Goal: Task Accomplishment & Management: Manage account settings

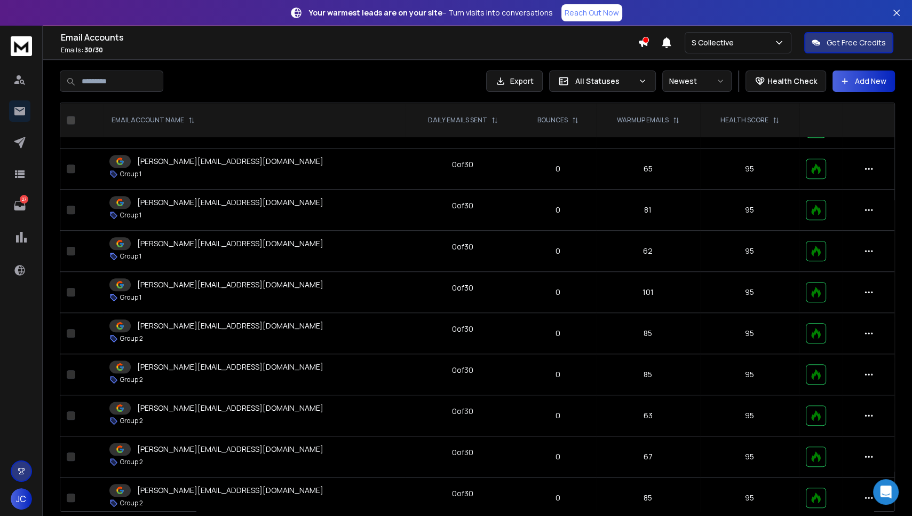
scroll to position [864, 0]
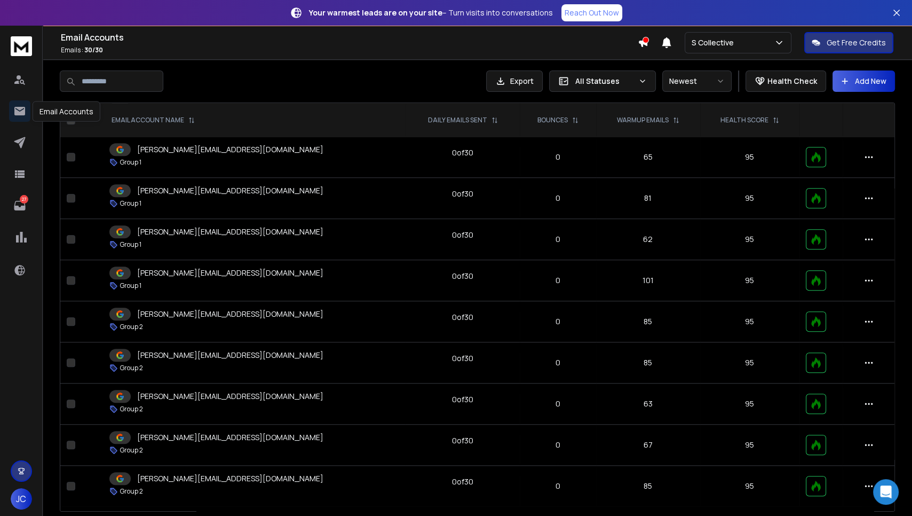
click at [21, 115] on icon at bounding box center [19, 111] width 11 height 9
click at [21, 116] on icon at bounding box center [19, 111] width 13 height 13
click at [21, 112] on icon at bounding box center [19, 111] width 11 height 9
click at [21, 113] on icon at bounding box center [19, 111] width 11 height 9
click at [19, 145] on icon at bounding box center [19, 142] width 11 height 11
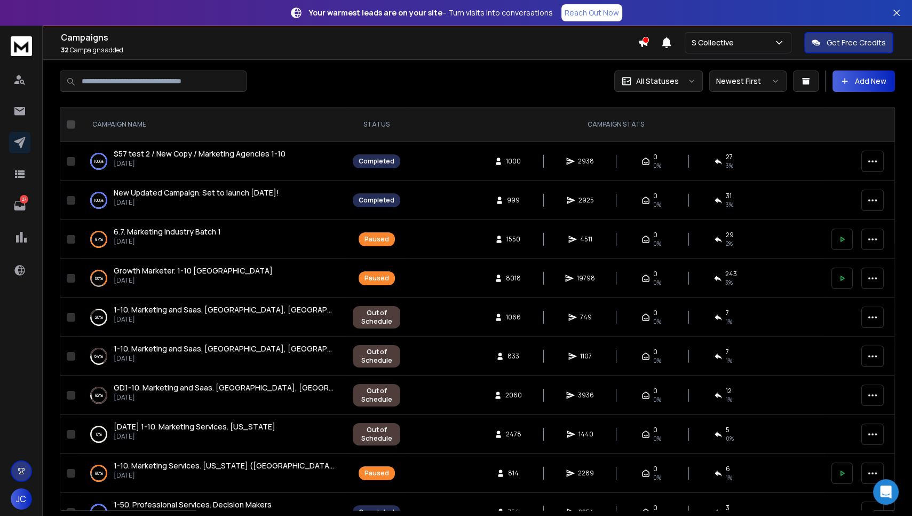
click at [164, 164] on p "[DATE]" at bounding box center [200, 163] width 172 height 9
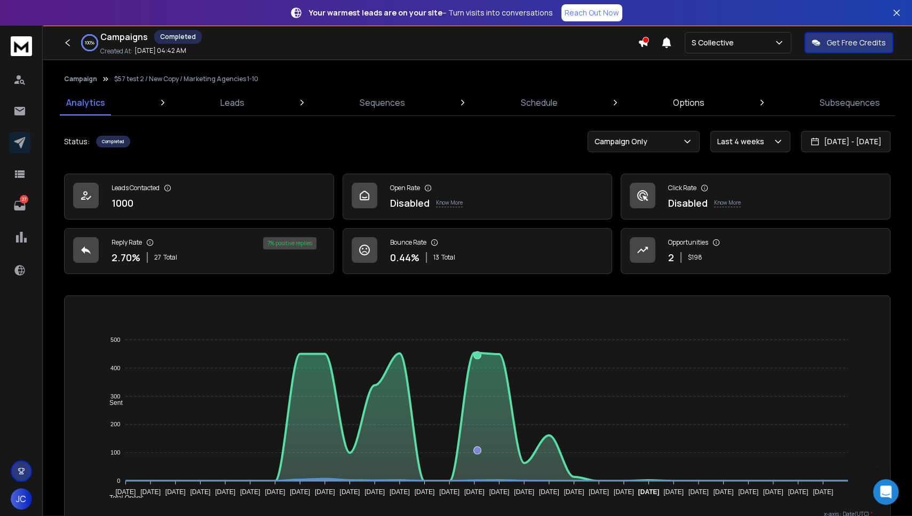
click at [689, 102] on p "Options" at bounding box center [688, 102] width 31 height 13
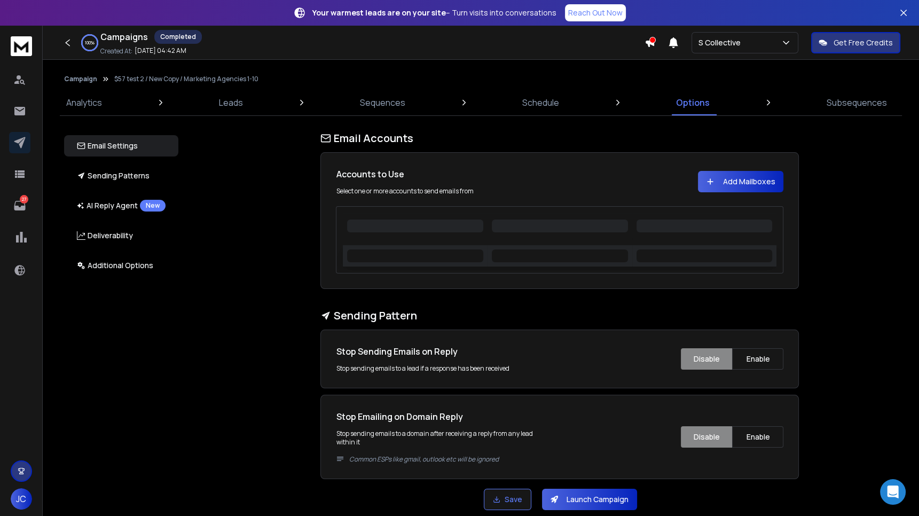
select select "*"
type input "****"
type input "**"
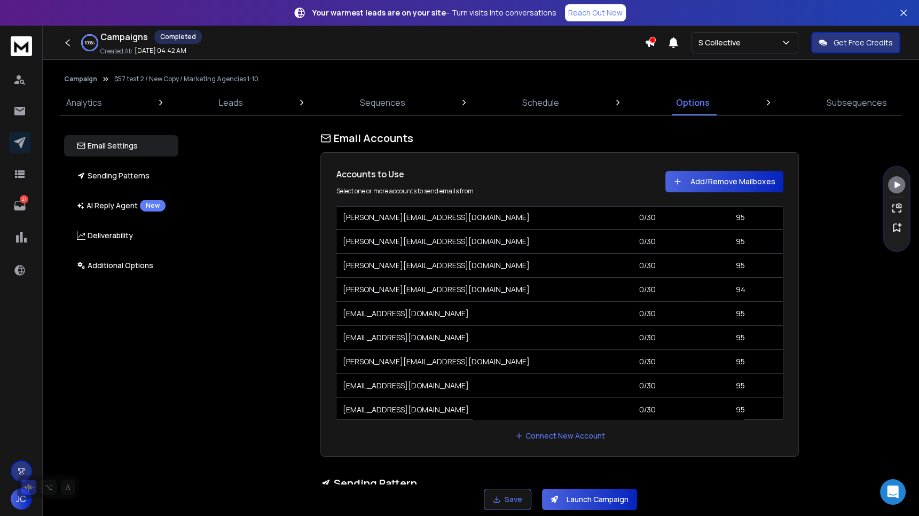
click at [692, 181] on button "Add/Remove Mailboxes" at bounding box center [724, 181] width 118 height 21
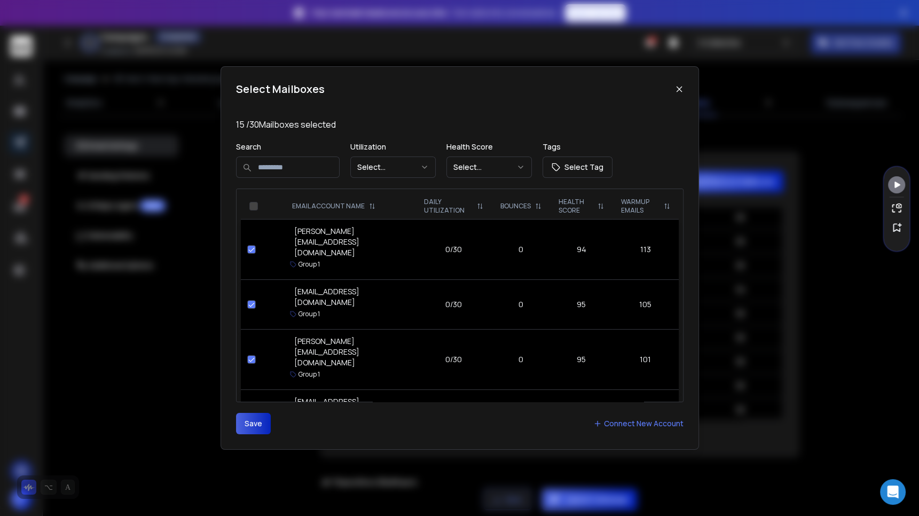
click at [684, 87] on div "Select Mailboxes 15 / 30 Mailboxes selected Search Utilization Select... Health…" at bounding box center [459, 257] width 478 height 383
click at [678, 90] on icon at bounding box center [679, 89] width 9 height 9
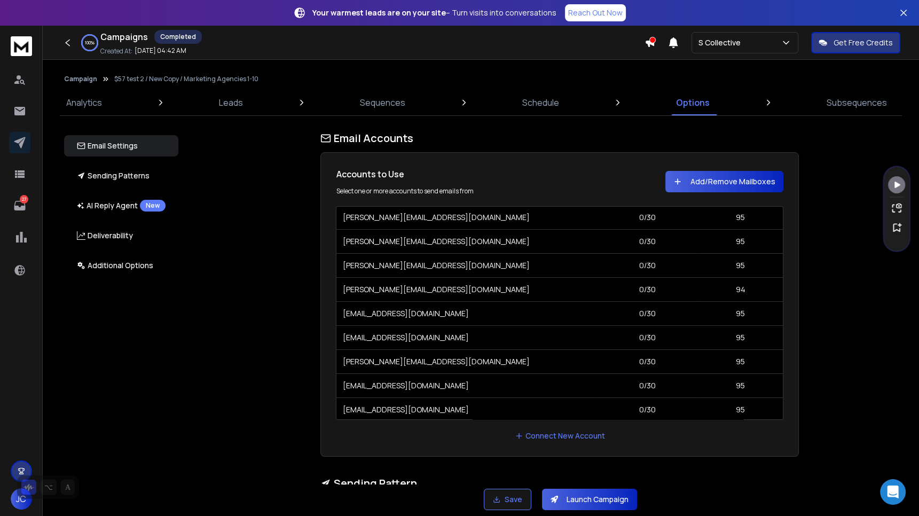
drag, startPoint x: 778, startPoint y: 323, endPoint x: 782, endPoint y: 281, distance: 42.3
click at [781, 266] on div "Accounts to Use Select one or more accounts to send emails from Add/Remove Mail…" at bounding box center [559, 304] width 478 height 304
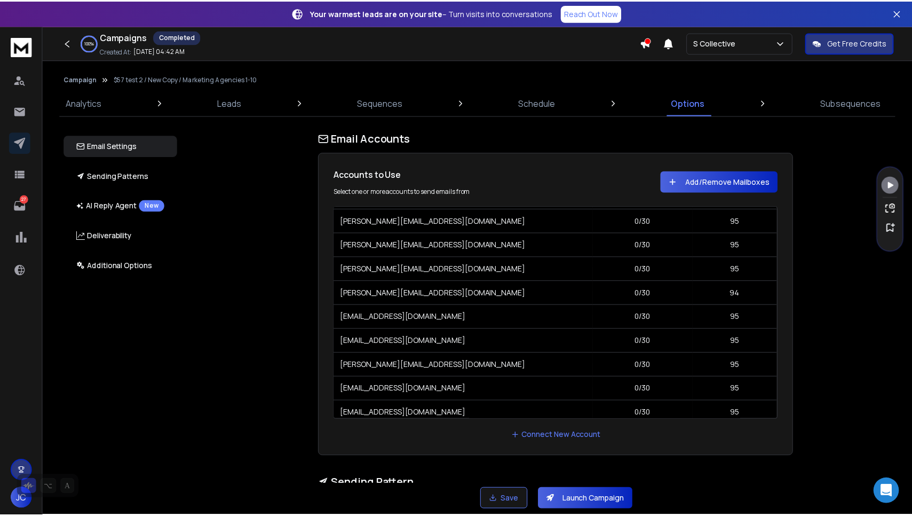
scroll to position [171, 0]
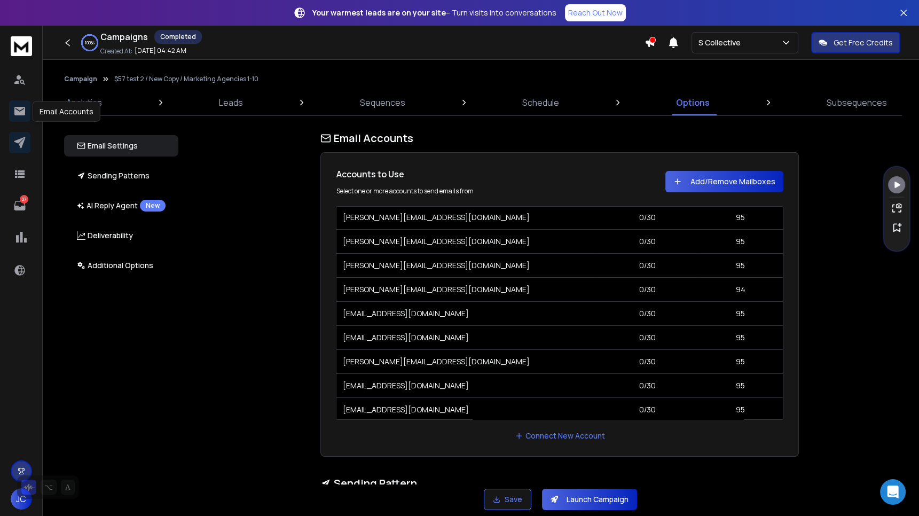
click at [21, 116] on icon at bounding box center [19, 111] width 13 height 13
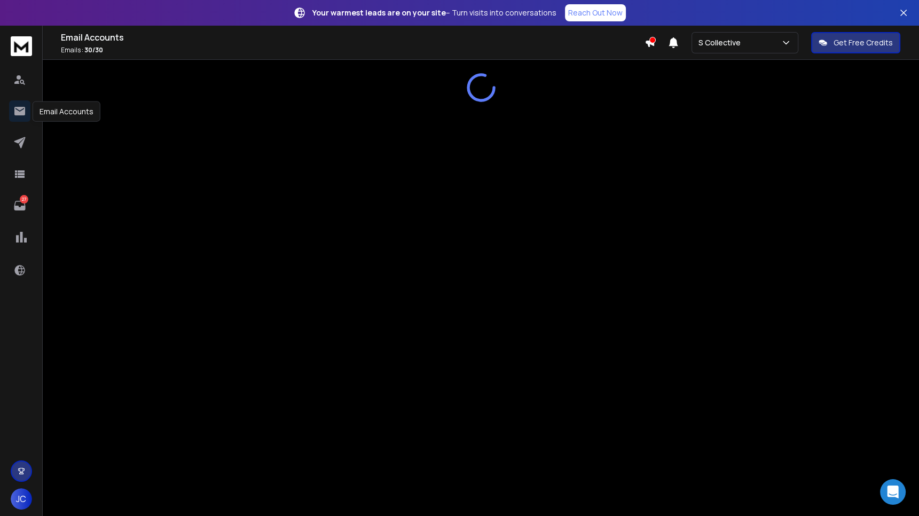
click at [22, 116] on icon at bounding box center [19, 111] width 13 height 13
